Goal: Navigation & Orientation: Find specific page/section

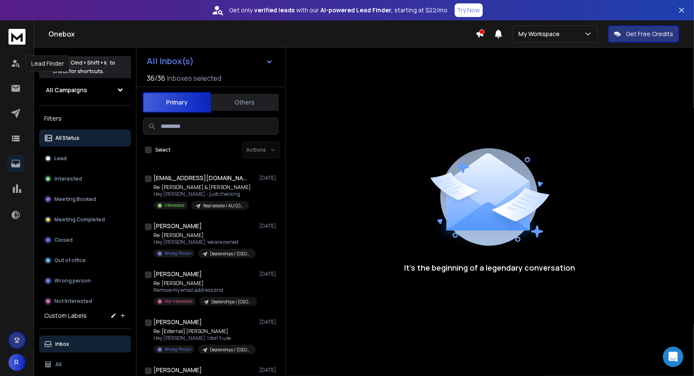
click at [25, 85] on div at bounding box center [17, 90] width 20 height 20
click at [18, 87] on icon at bounding box center [15, 88] width 8 height 7
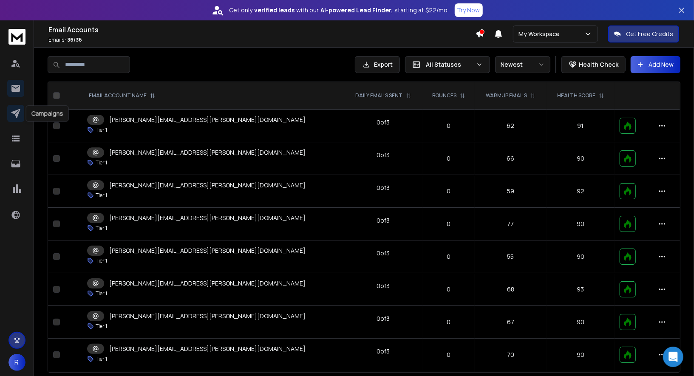
click at [11, 115] on icon at bounding box center [16, 113] width 10 height 10
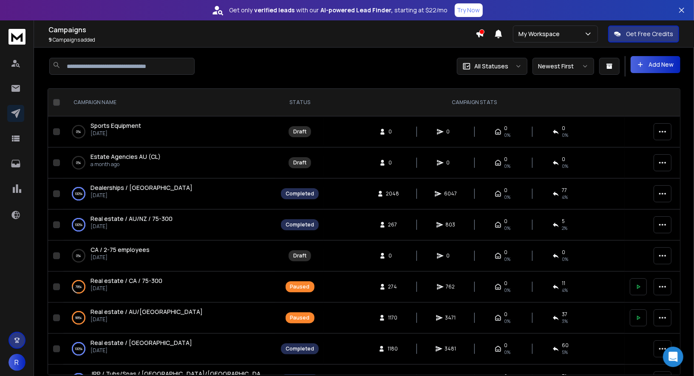
click at [276, 103] on th "STATUS" at bounding box center [300, 103] width 48 height 28
click at [93, 103] on th "CAMPAIGN NAME" at bounding box center [169, 103] width 212 height 28
click at [19, 169] on link at bounding box center [15, 163] width 17 height 17
